Goal: Task Accomplishment & Management: Manage account settings

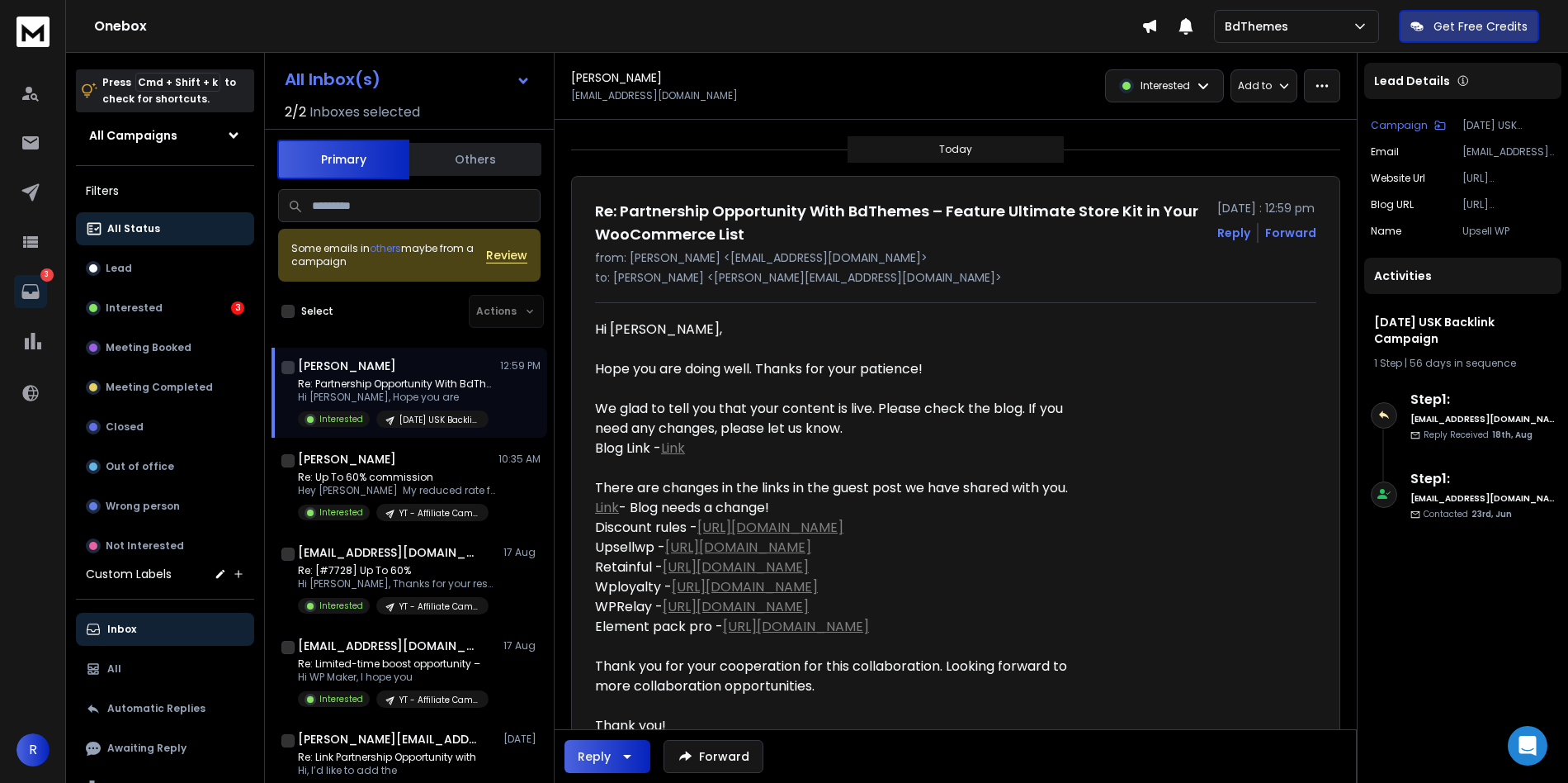
scroll to position [243, 0]
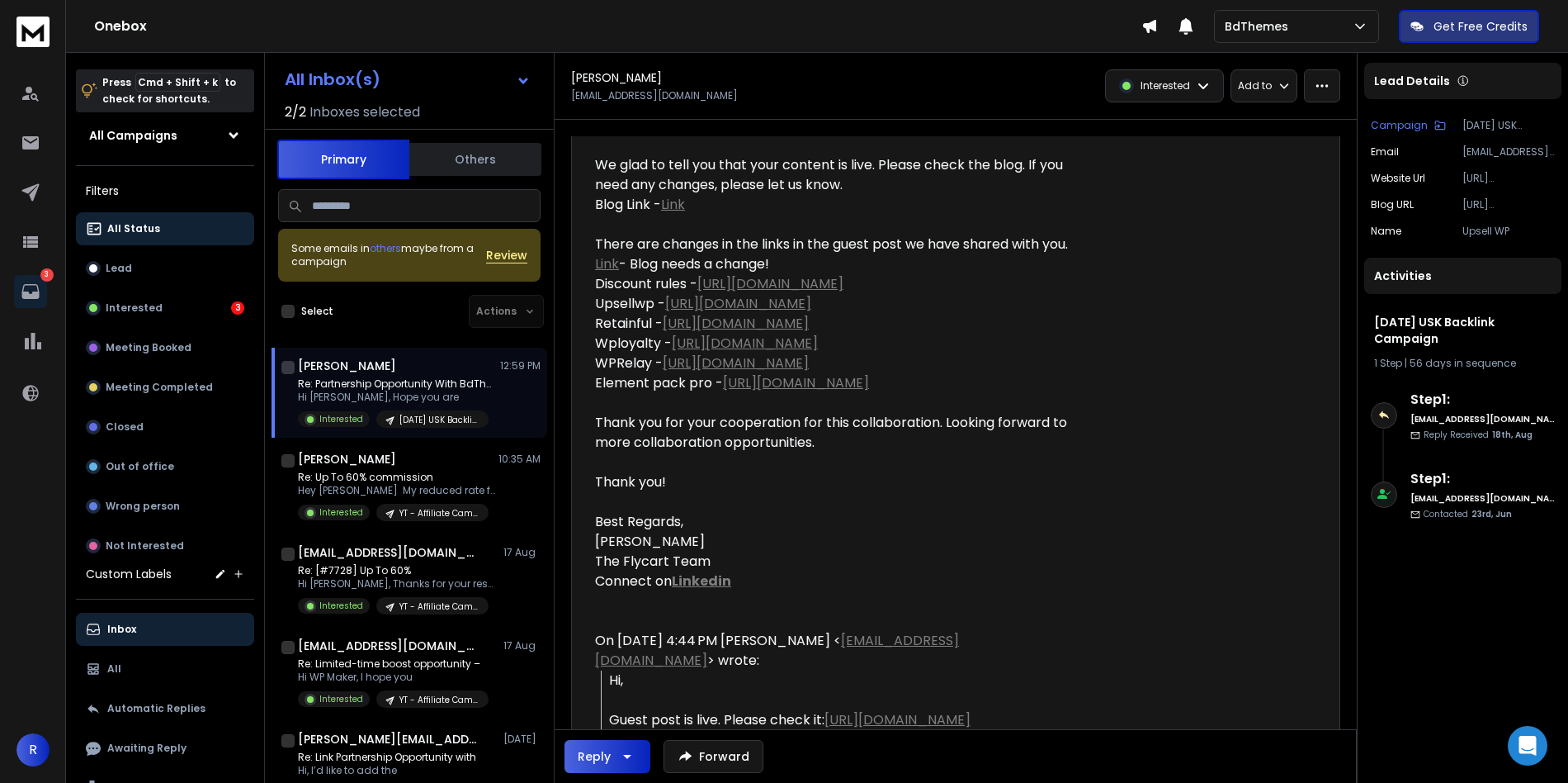
click at [595, 265] on link "Link" at bounding box center [606, 264] width 24 height 19
drag, startPoint x: 592, startPoint y: 235, endPoint x: 703, endPoint y: 319, distance: 139.2
click at [692, 334] on div at bounding box center [692, 334] width 0 height 0
click at [819, 253] on div "Hi [PERSON_NAME], Hope you are doing well. Thanks for your patience! We glad to…" at bounding box center [835, 234] width 482 height 317
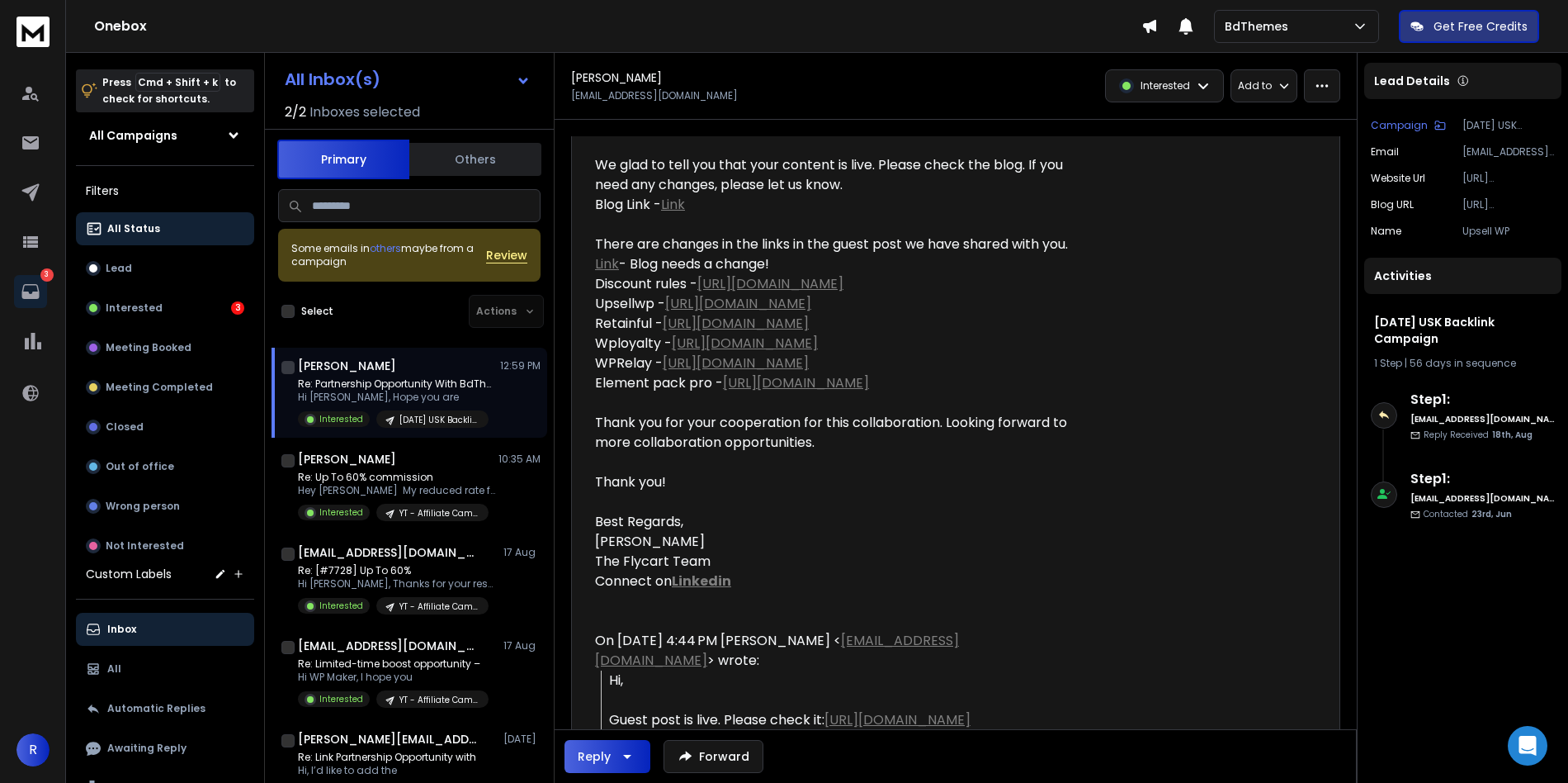
click at [762, 293] on link "[URL][DOMAIN_NAME]" at bounding box center [770, 284] width 146 height 19
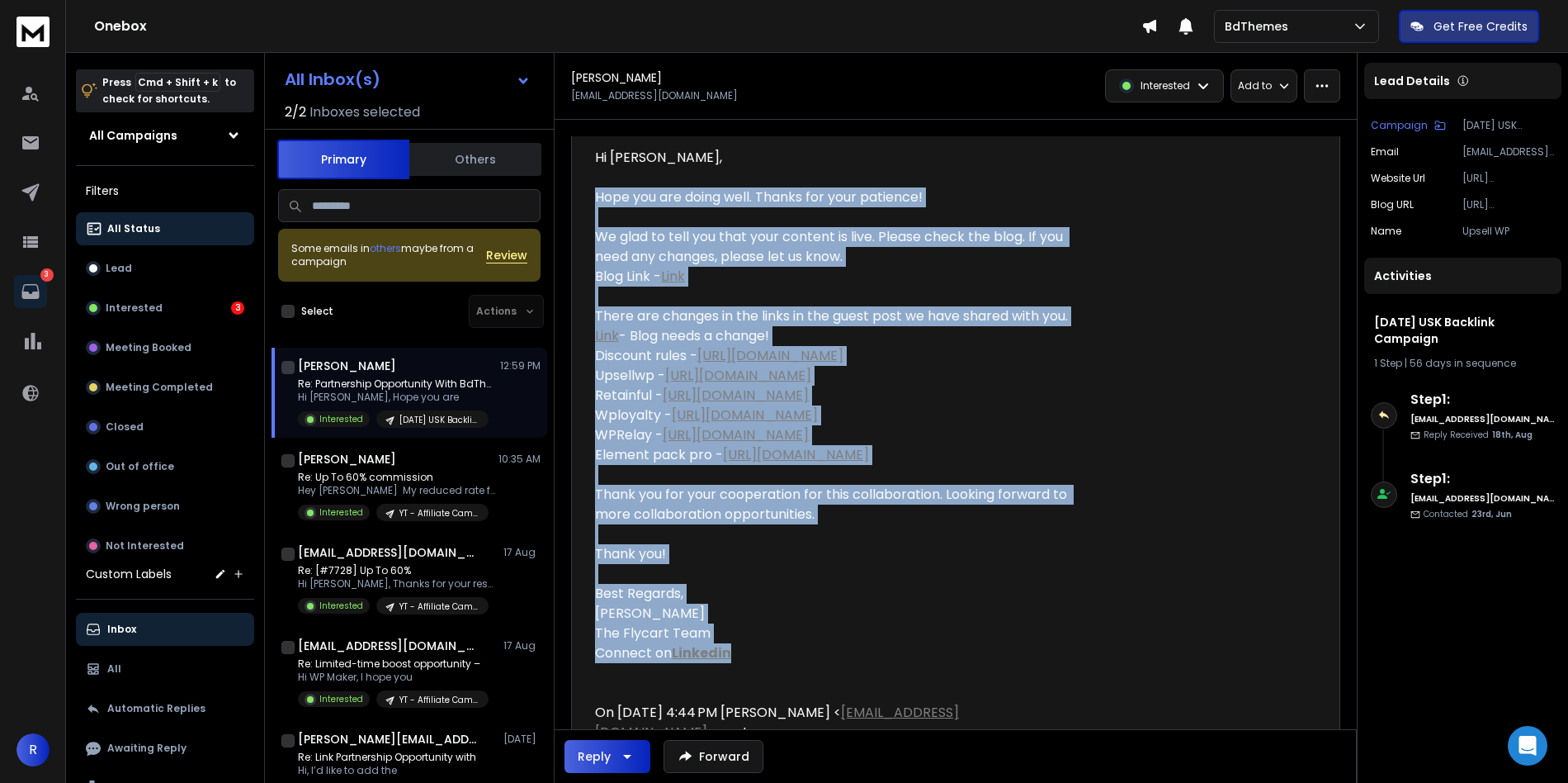
scroll to position [175, 0]
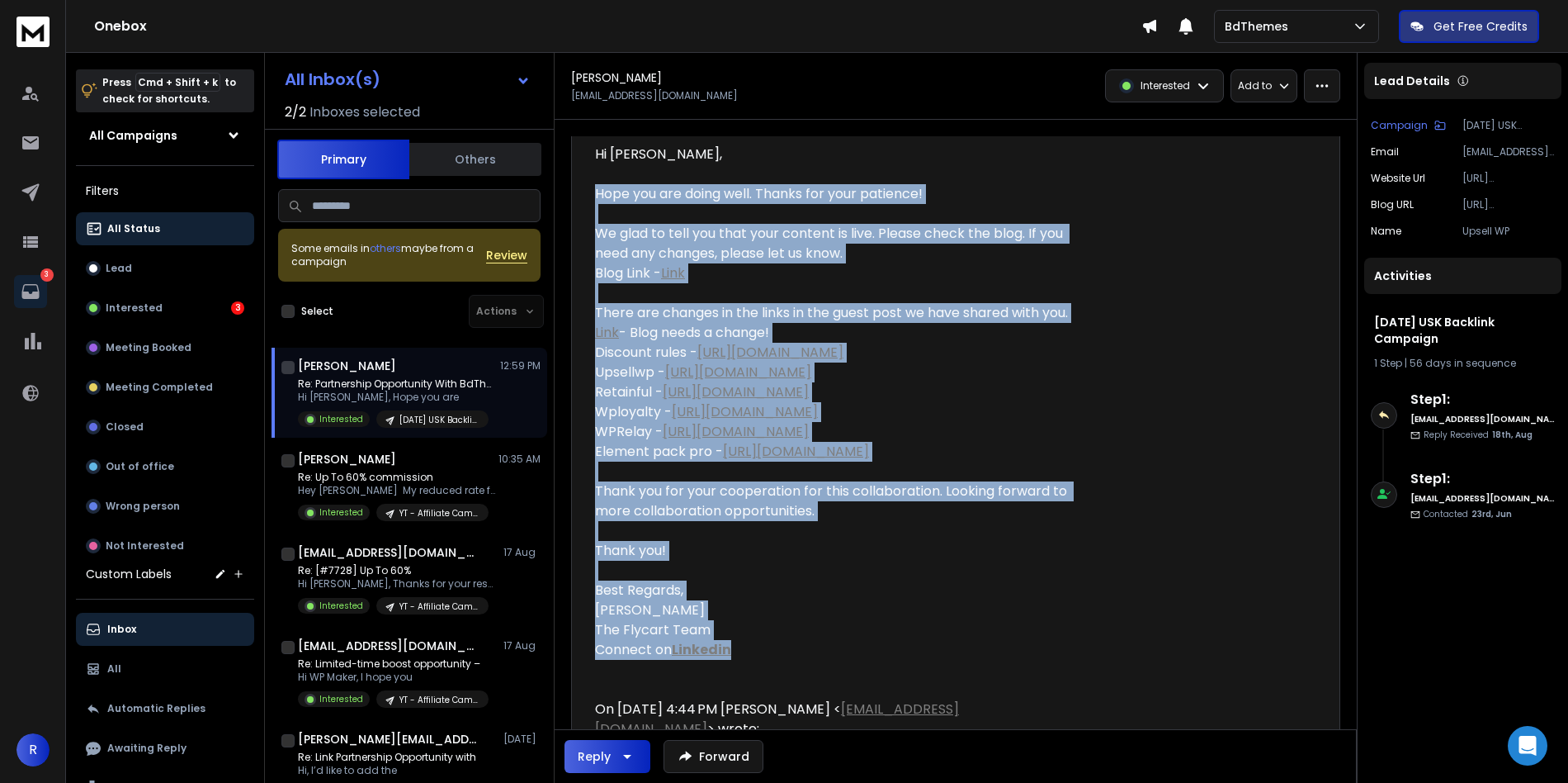
drag, startPoint x: 582, startPoint y: 360, endPoint x: 820, endPoint y: 683, distance: 401.2
copy div "Hope you are doing well. Thanks for your patience! We glad to tell you that you…"
click at [863, 403] on div "Hi [PERSON_NAME], Hope you are doing well. Thanks for your patience! We glad to…" at bounding box center [835, 302] width 482 height 317
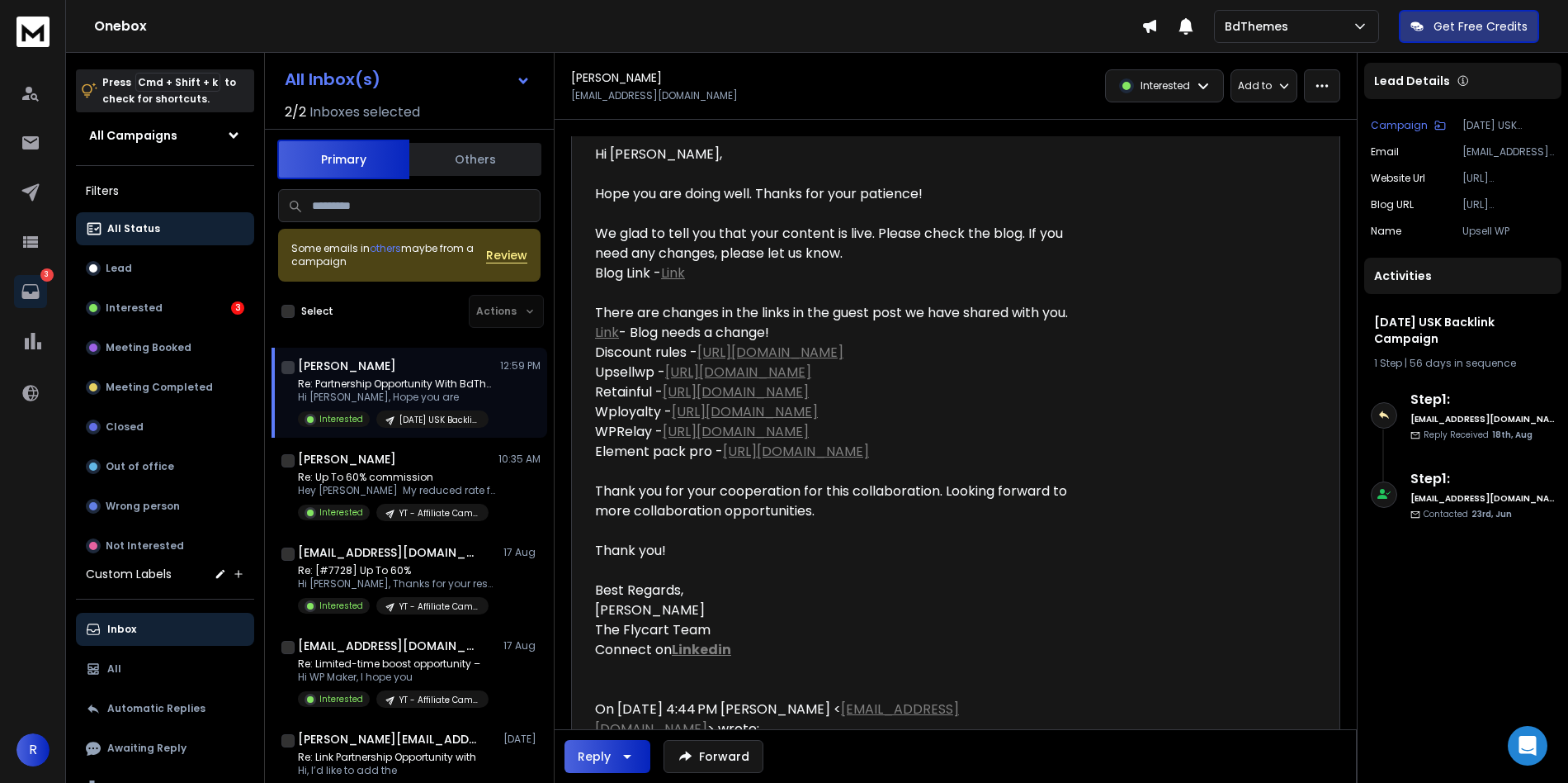
drag, startPoint x: 582, startPoint y: 307, endPoint x: 688, endPoint y: 400, distance: 141.0
click at [676, 402] on div at bounding box center [676, 402] width 0 height 0
click at [715, 324] on div "Hi [PERSON_NAME], Hope you are doing well. Thanks for your patience! We glad to…" at bounding box center [835, 302] width 482 height 317
click at [754, 306] on div "Hi [PERSON_NAME], Hope you are doing well. Thanks for your patience! We glad to…" at bounding box center [835, 302] width 482 height 317
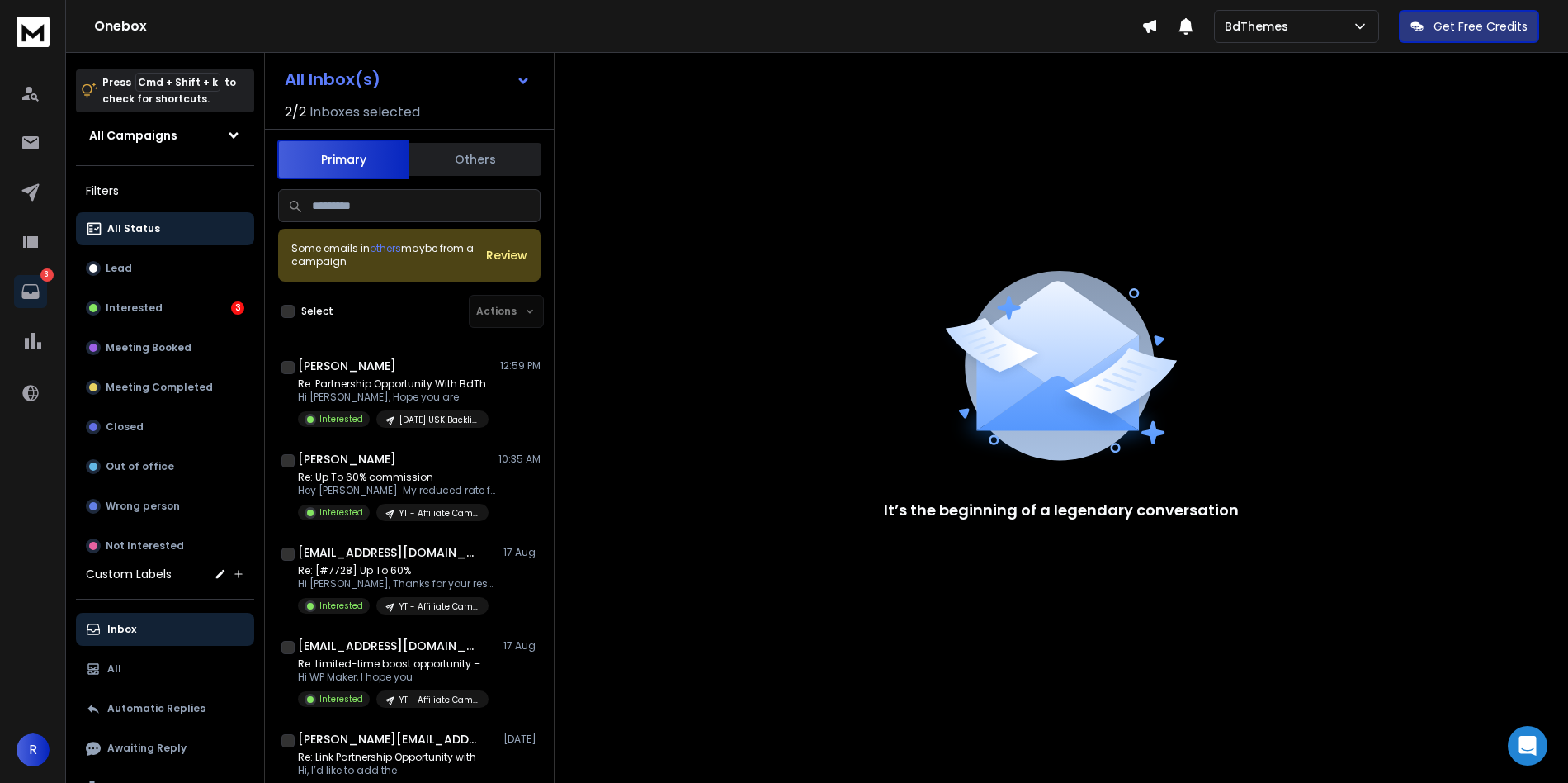
click at [515, 250] on span "Review" at bounding box center [506, 255] width 41 height 17
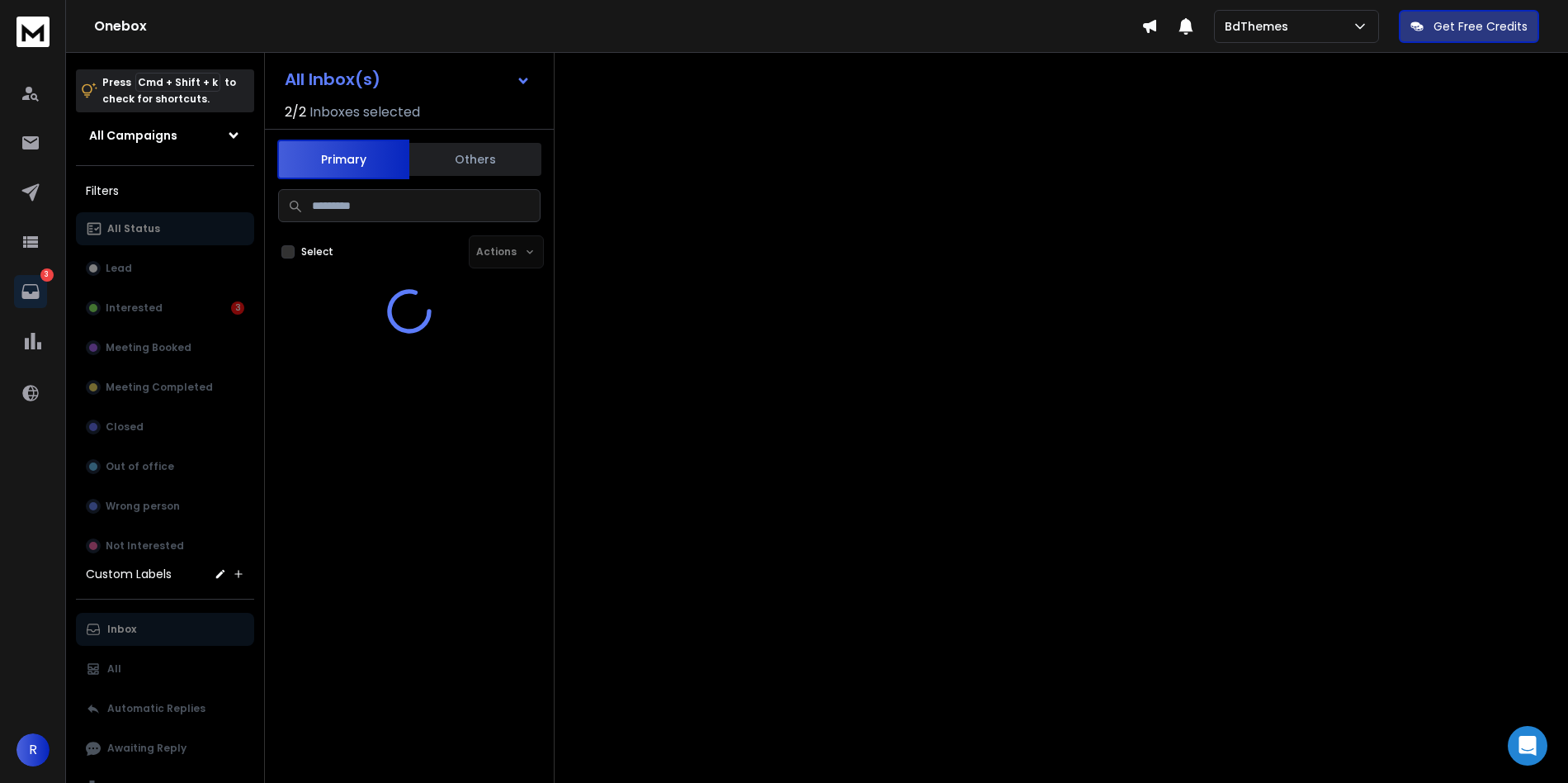
click at [310, 156] on button "Primary" at bounding box center [343, 159] width 132 height 40
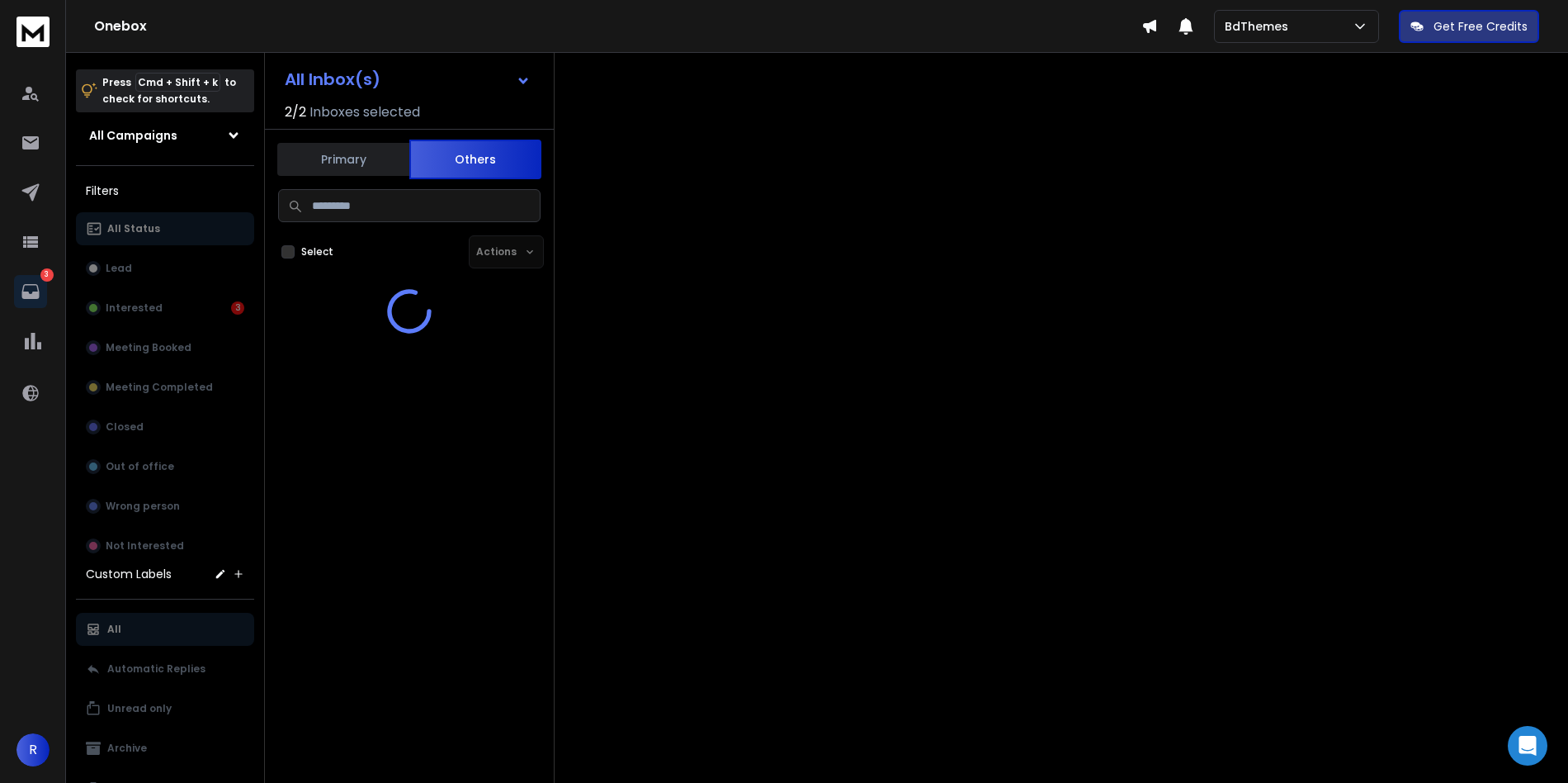
click at [475, 160] on button "Others" at bounding box center [475, 159] width 132 height 40
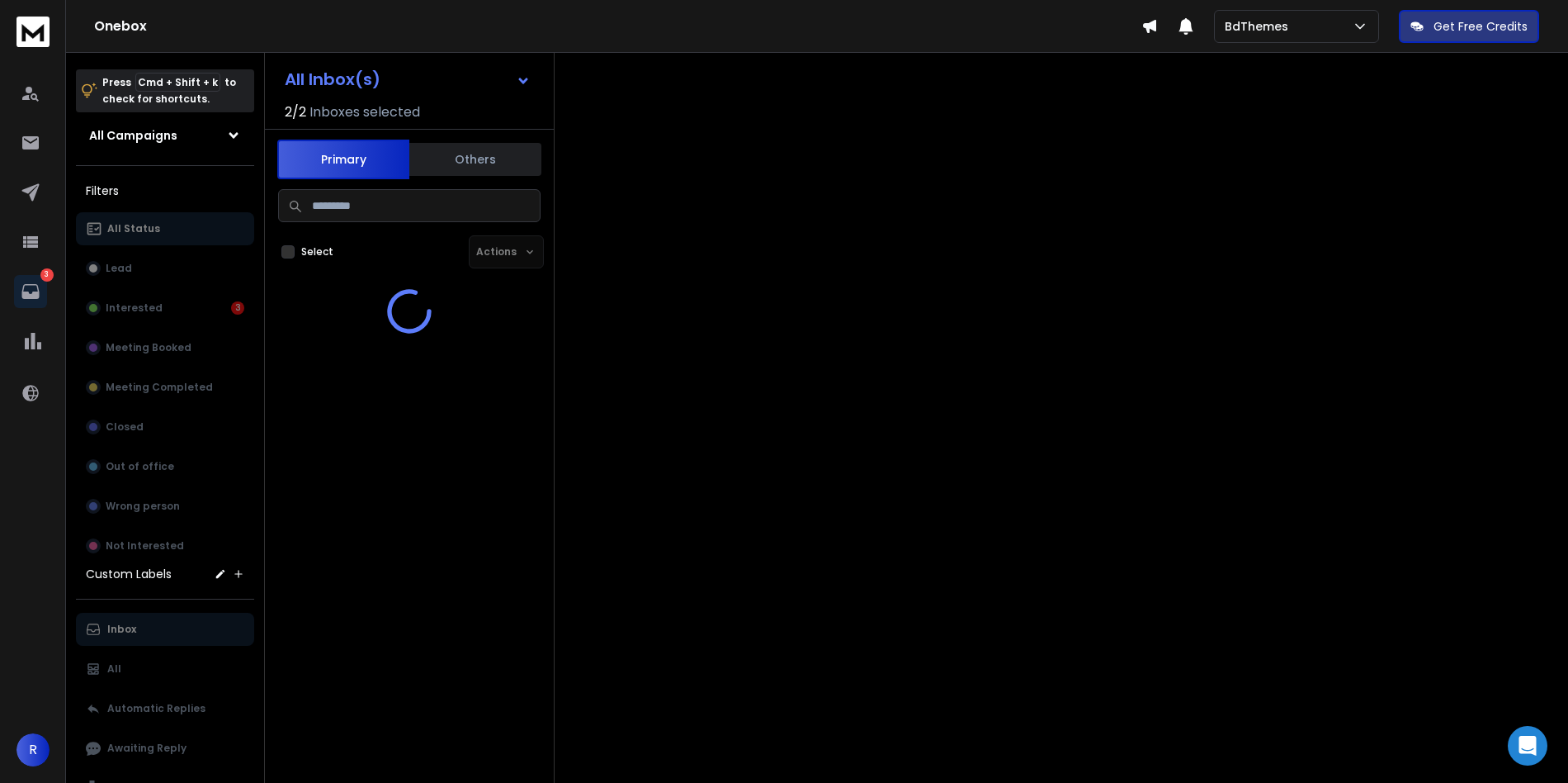
click at [323, 146] on button "Primary" at bounding box center [343, 159] width 132 height 40
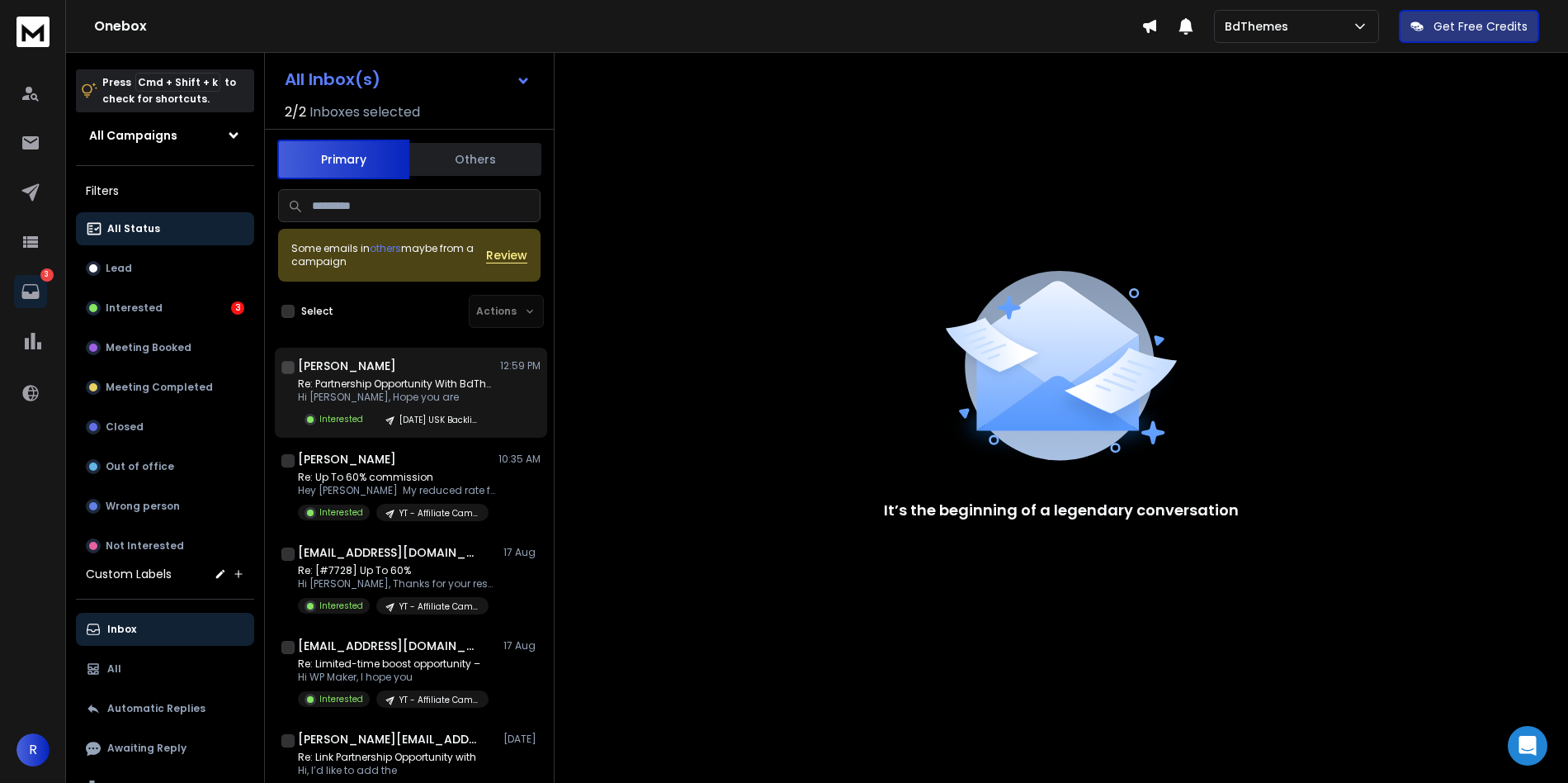
click at [375, 375] on div "Naveen R 12:59 PM Re: Partnership Opportunity With BdThemes Hi Mohan, Hope you …" at bounding box center [419, 393] width 242 height 70
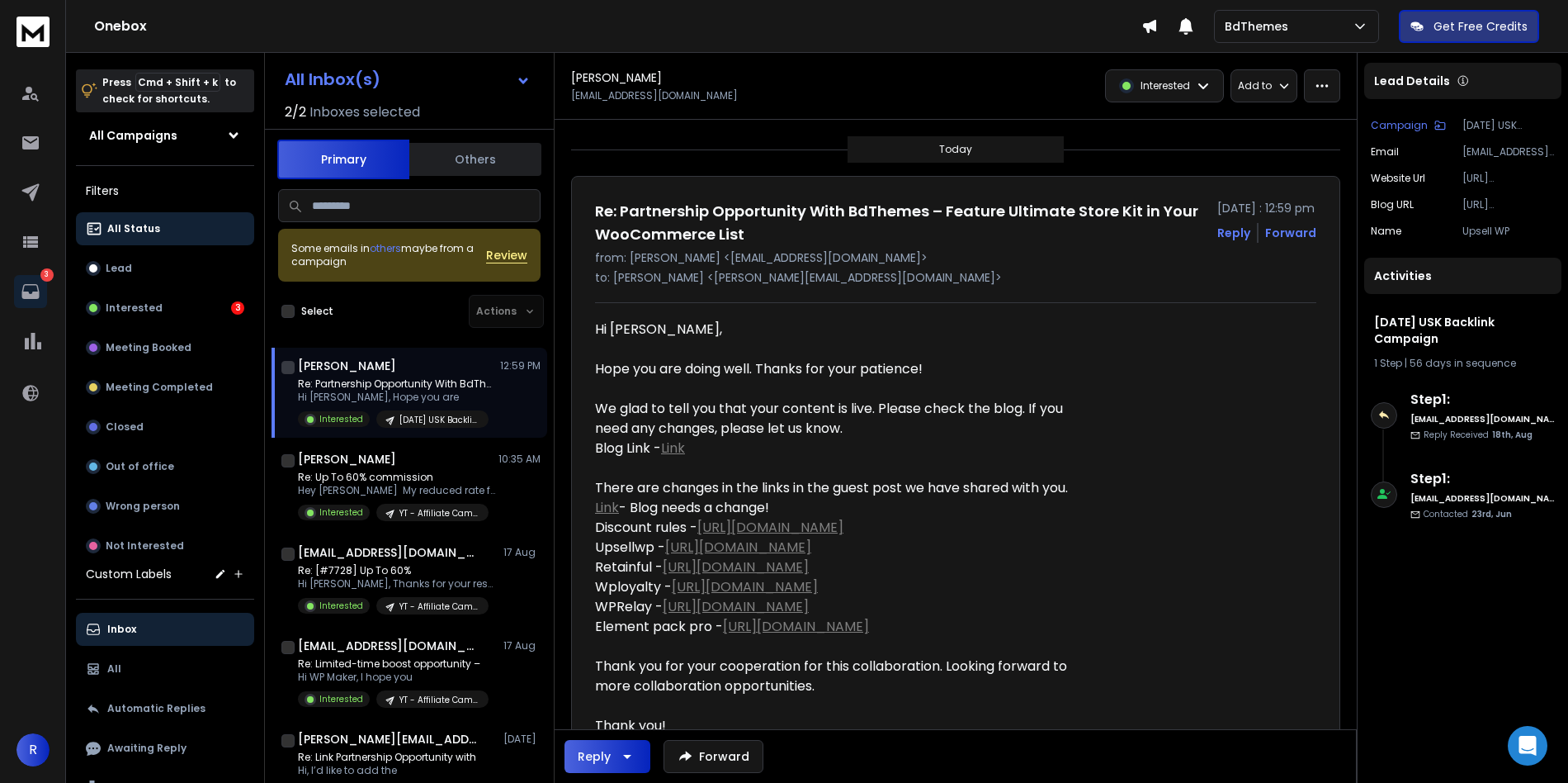
click at [659, 36] on div "Onebox BdThemes Get Free Credits" at bounding box center [784, 26] width 1568 height 53
